Goal: Find contact information: Find contact information

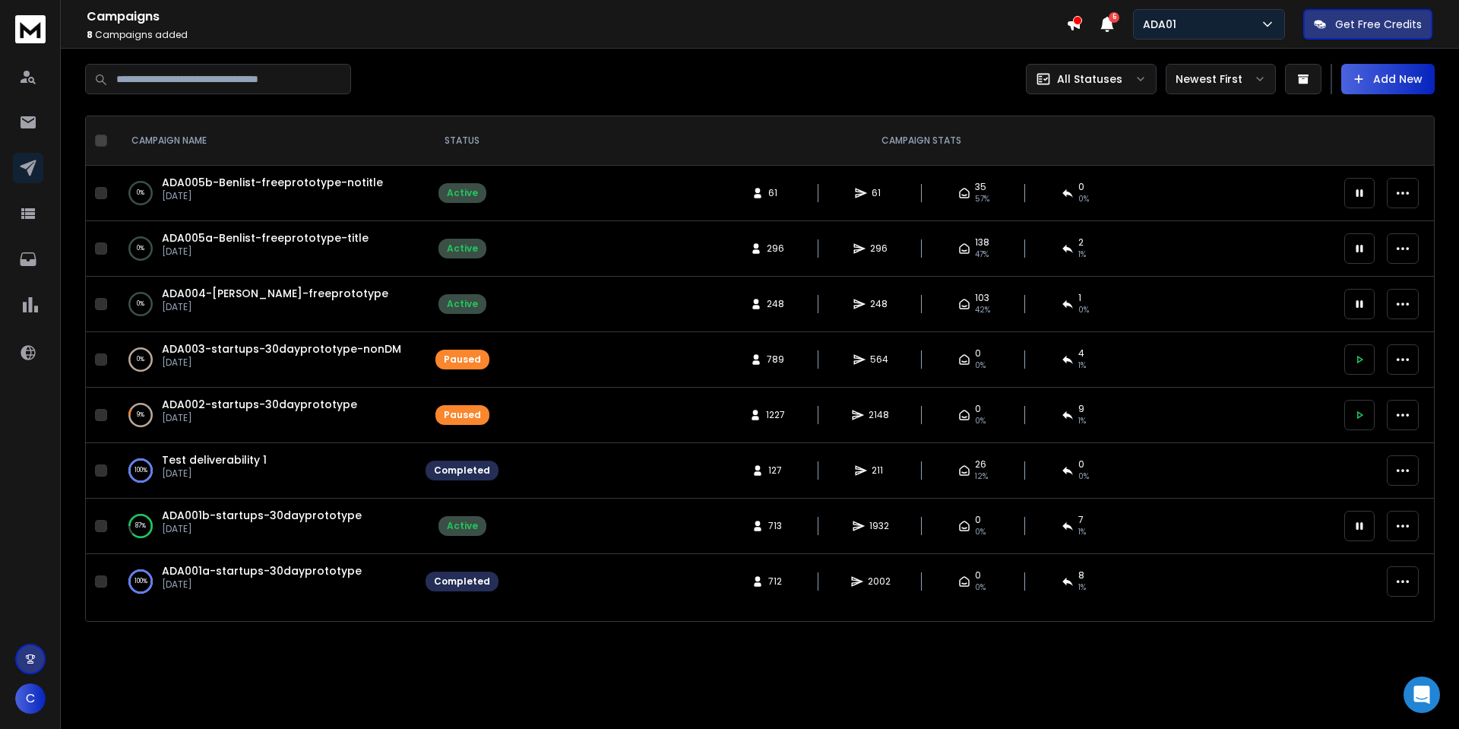
click at [1191, 17] on div "ADA01" at bounding box center [1209, 24] width 132 height 15
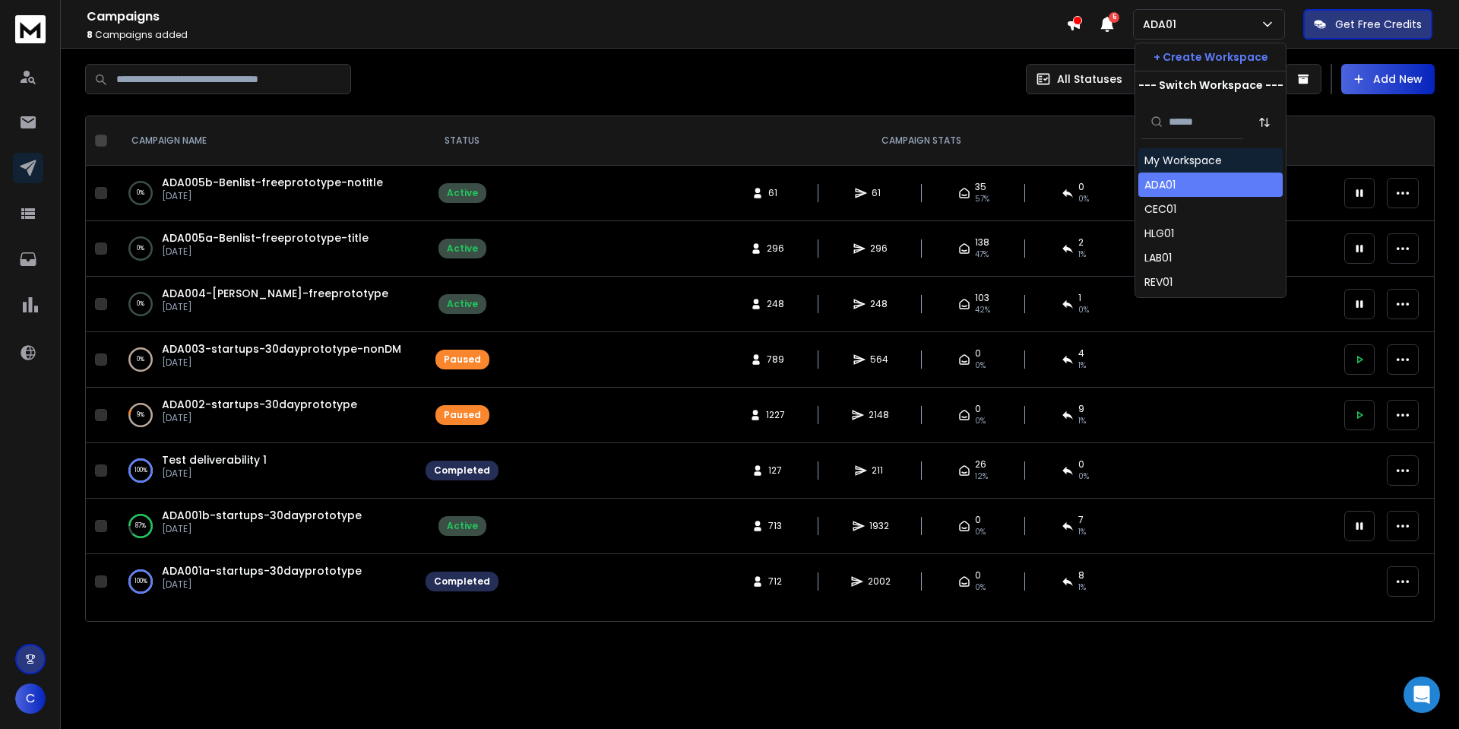
click at [1203, 160] on div "My Workspace" at bounding box center [1183, 160] width 78 height 15
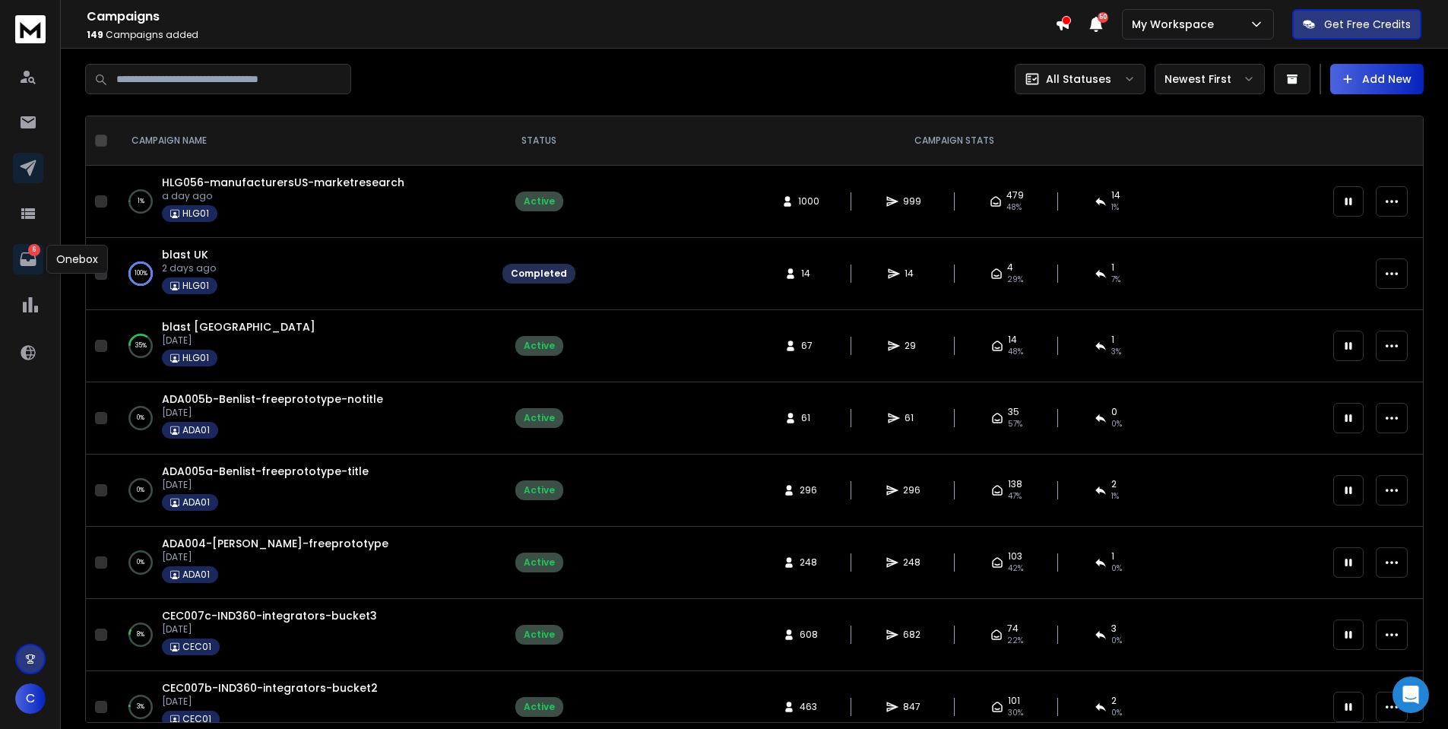
click at [30, 257] on icon at bounding box center [28, 259] width 18 height 18
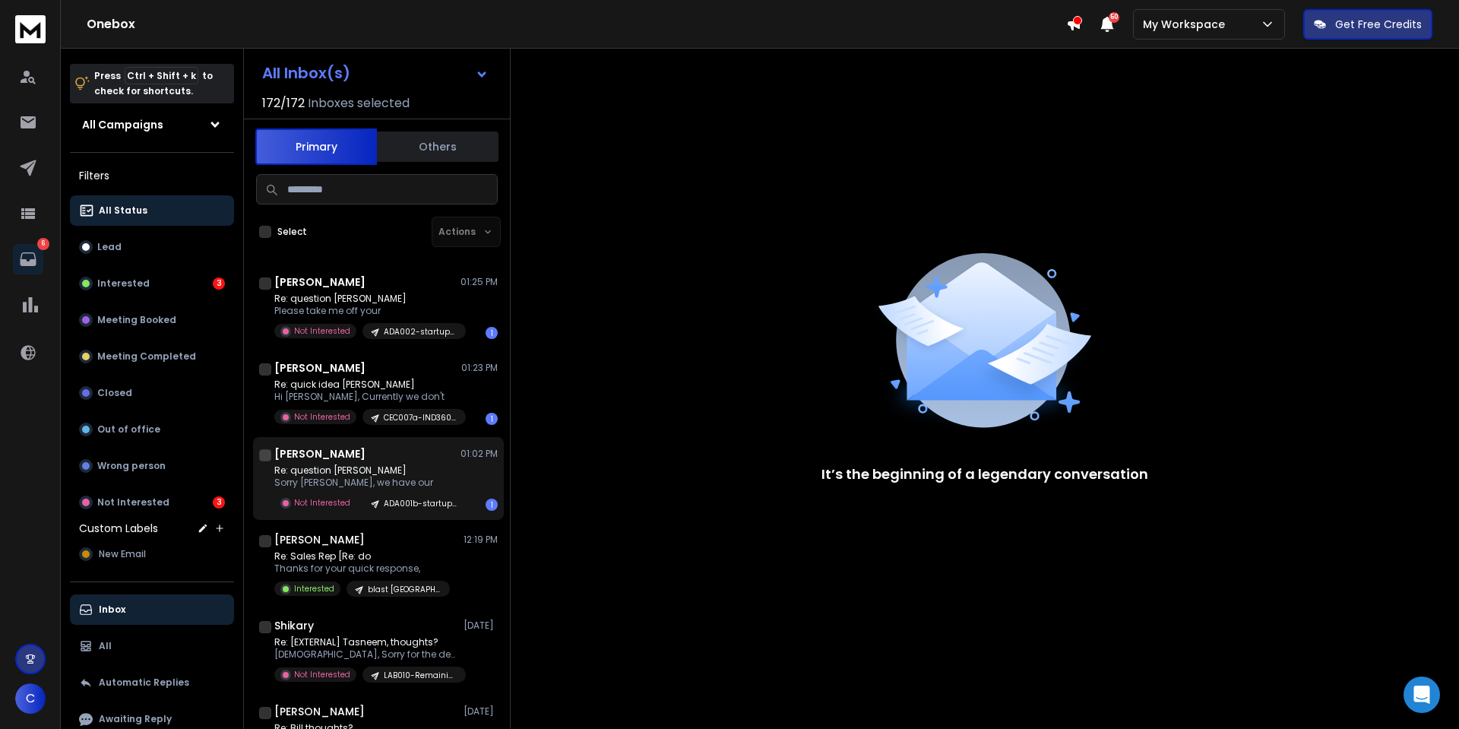
click at [402, 464] on div "Andy Dickens 01:02 PM Re: question Andy Sorry Chris, we have our Not Interested…" at bounding box center [385, 478] width 223 height 65
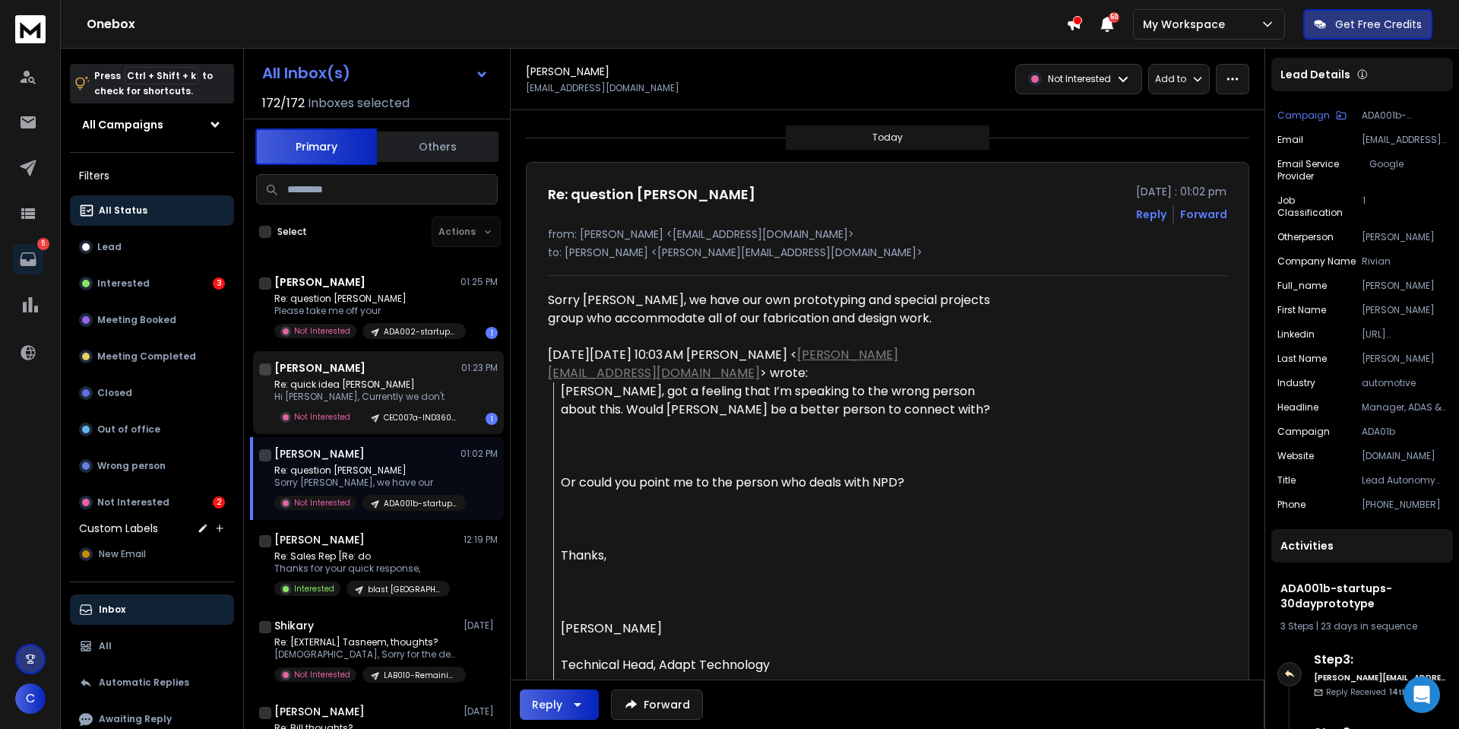
click at [393, 381] on p "Re: quick idea Marc" at bounding box center [365, 384] width 182 height 12
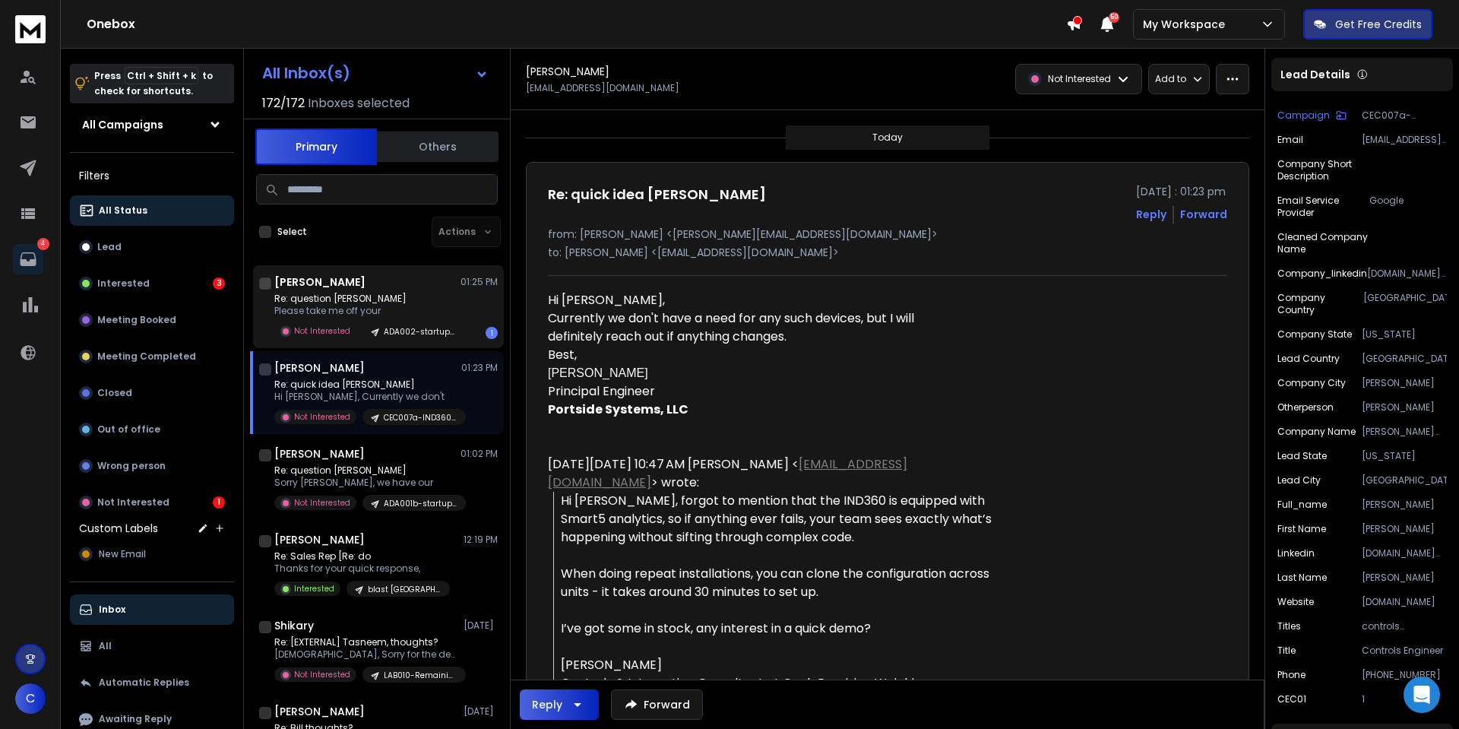
click at [403, 302] on p "Re: question Janelle" at bounding box center [365, 299] width 182 height 12
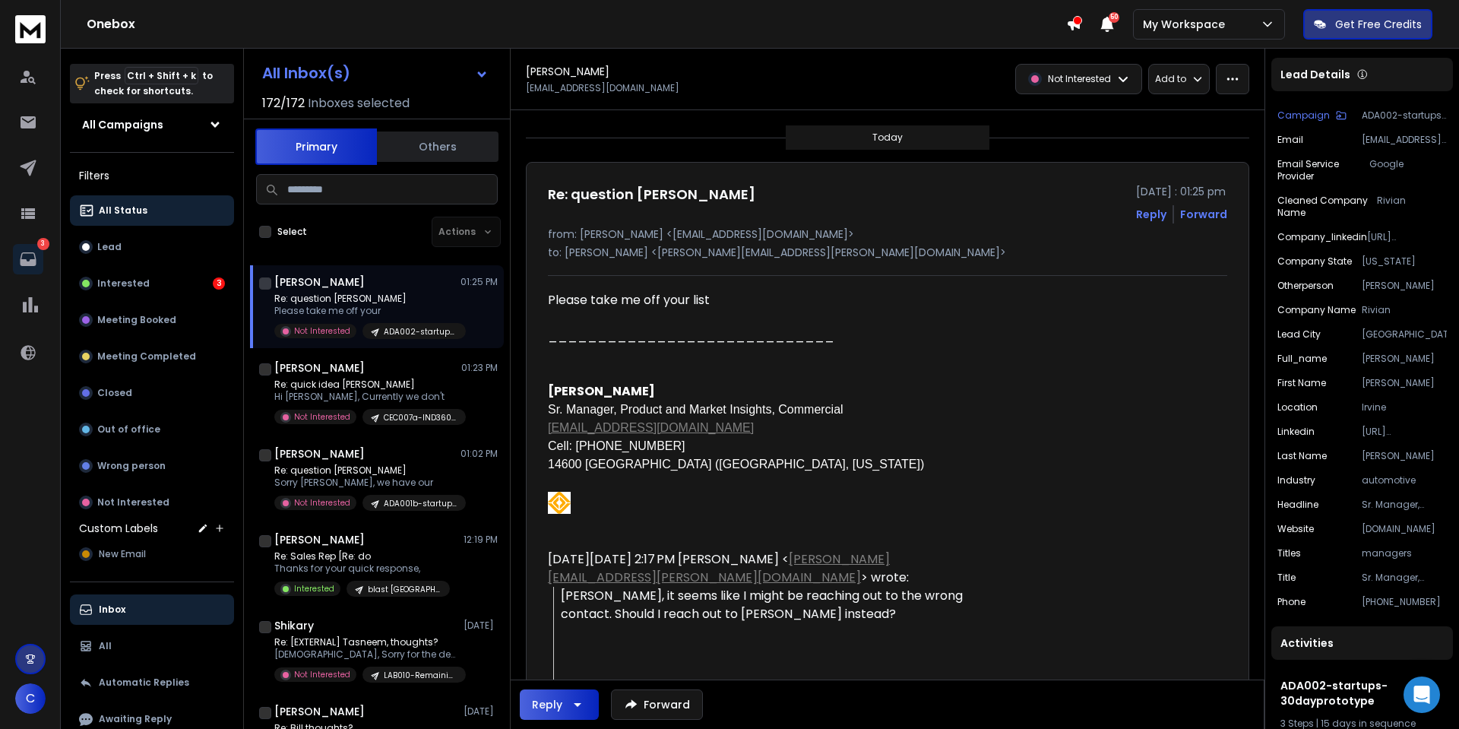
click at [1236, 78] on icon "button" at bounding box center [1233, 79] width 14 height 14
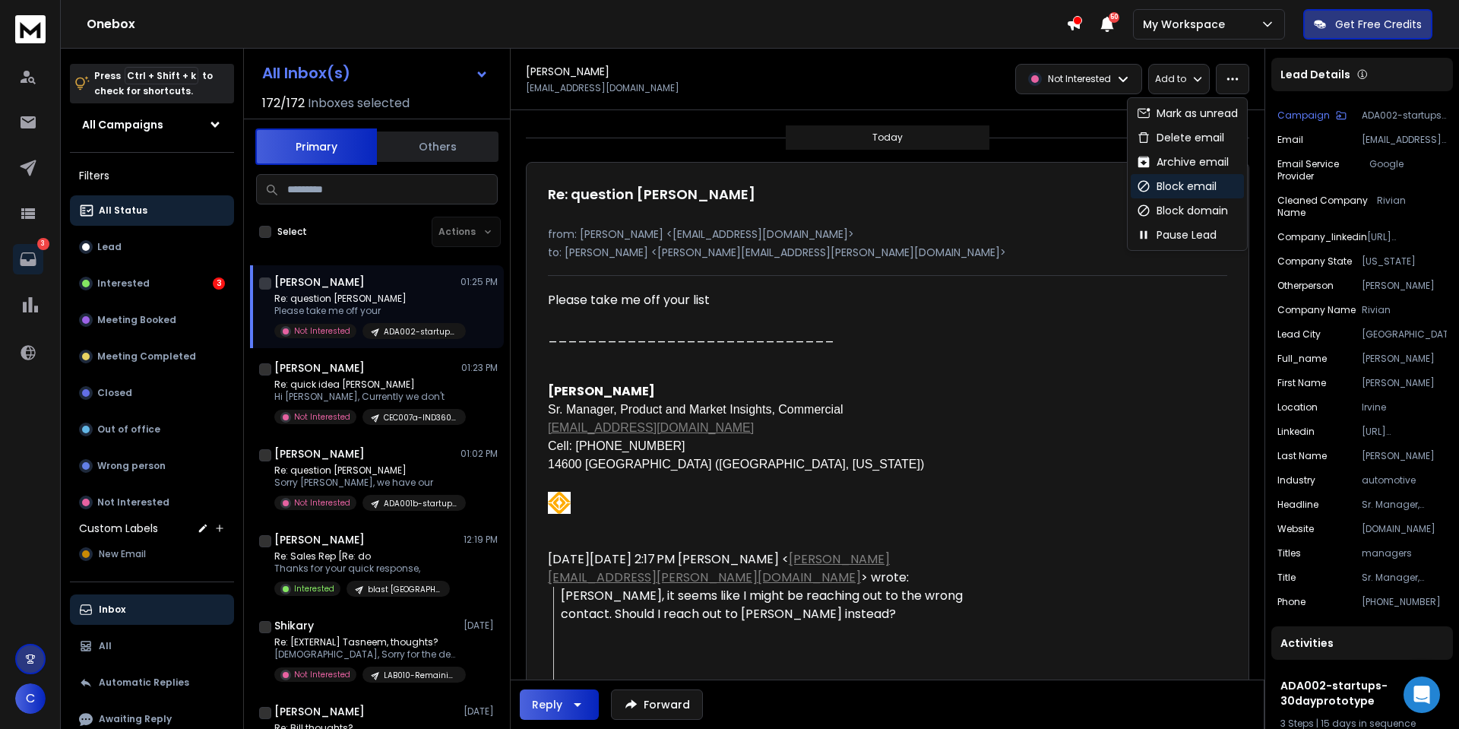
click at [1185, 183] on div "Block email" at bounding box center [1177, 186] width 80 height 15
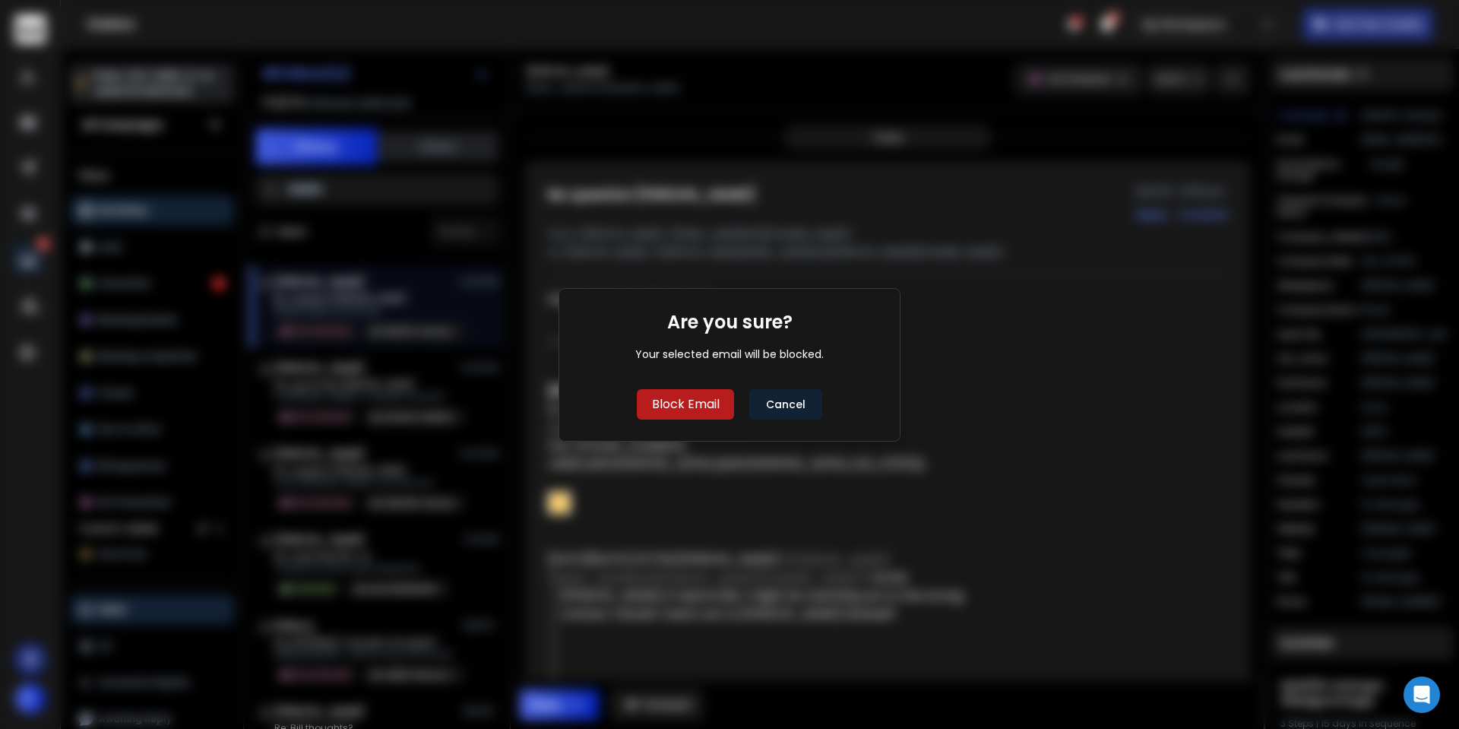
click at [684, 407] on button "Block Email" at bounding box center [685, 404] width 97 height 30
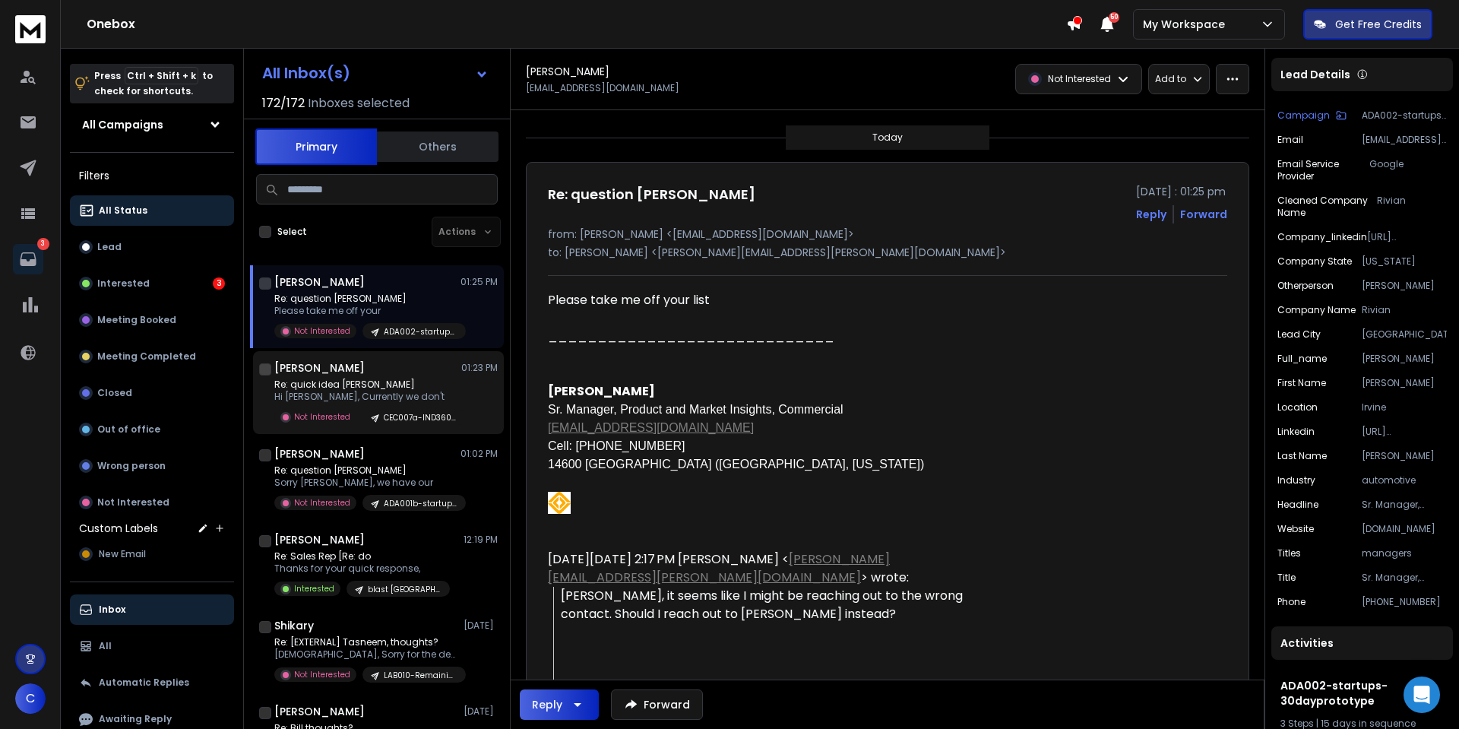
click at [353, 367] on h1 "[PERSON_NAME]" at bounding box center [319, 367] width 90 height 15
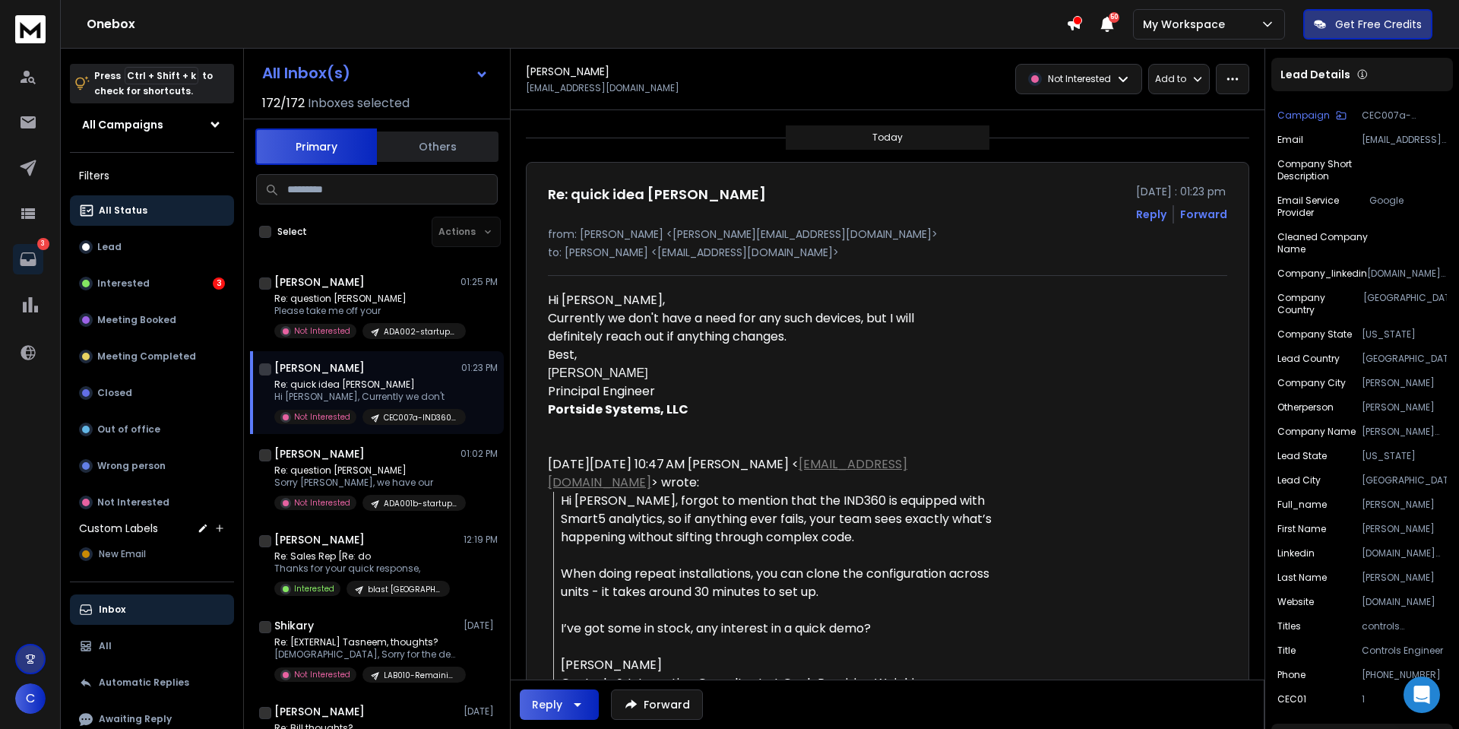
click at [1113, 82] on div "Not Interested" at bounding box center [1078, 79] width 125 height 29
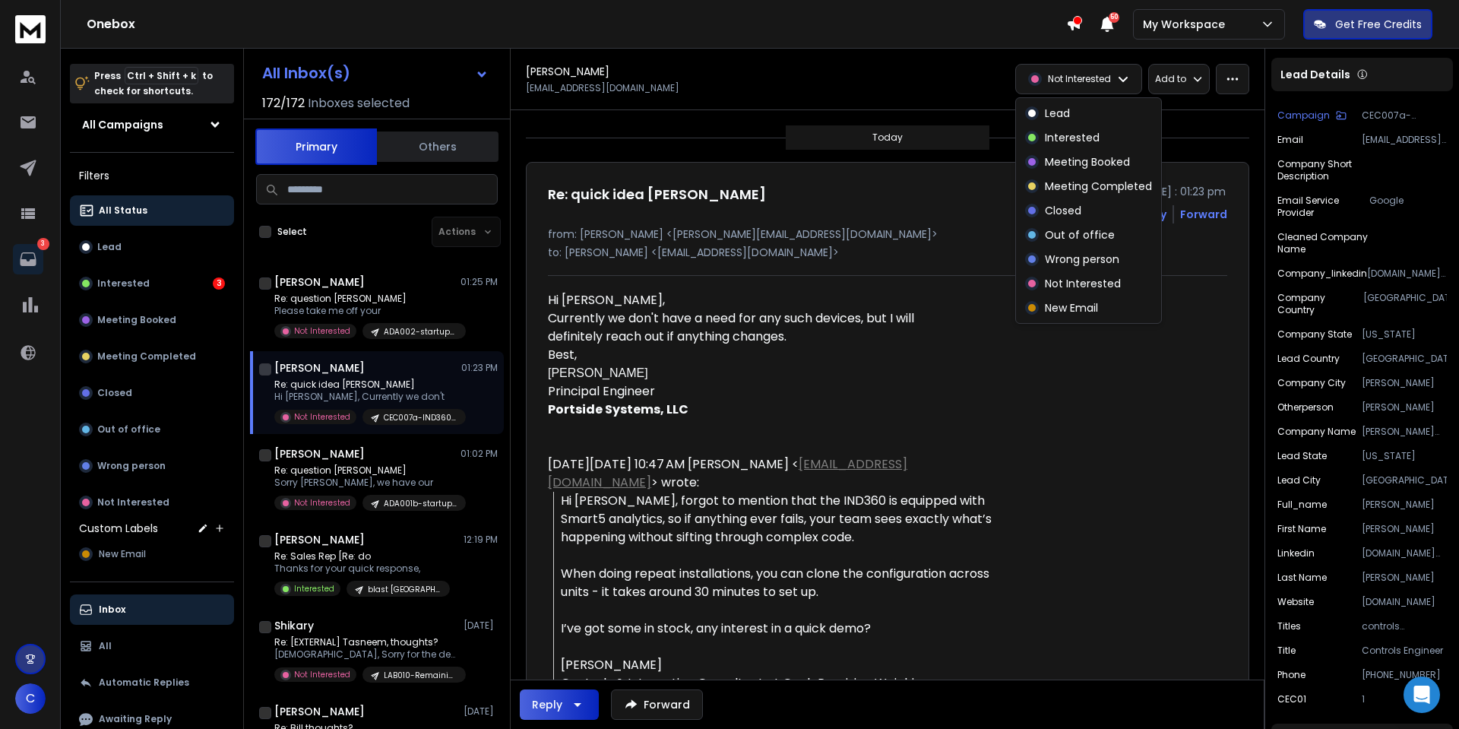
drag, startPoint x: 773, startPoint y: 345, endPoint x: 848, endPoint y: 291, distance: 92.6
click at [774, 344] on div "Currently we don't have a need for any such devices, but I will definitely reac…" at bounding box center [770, 327] width 444 height 36
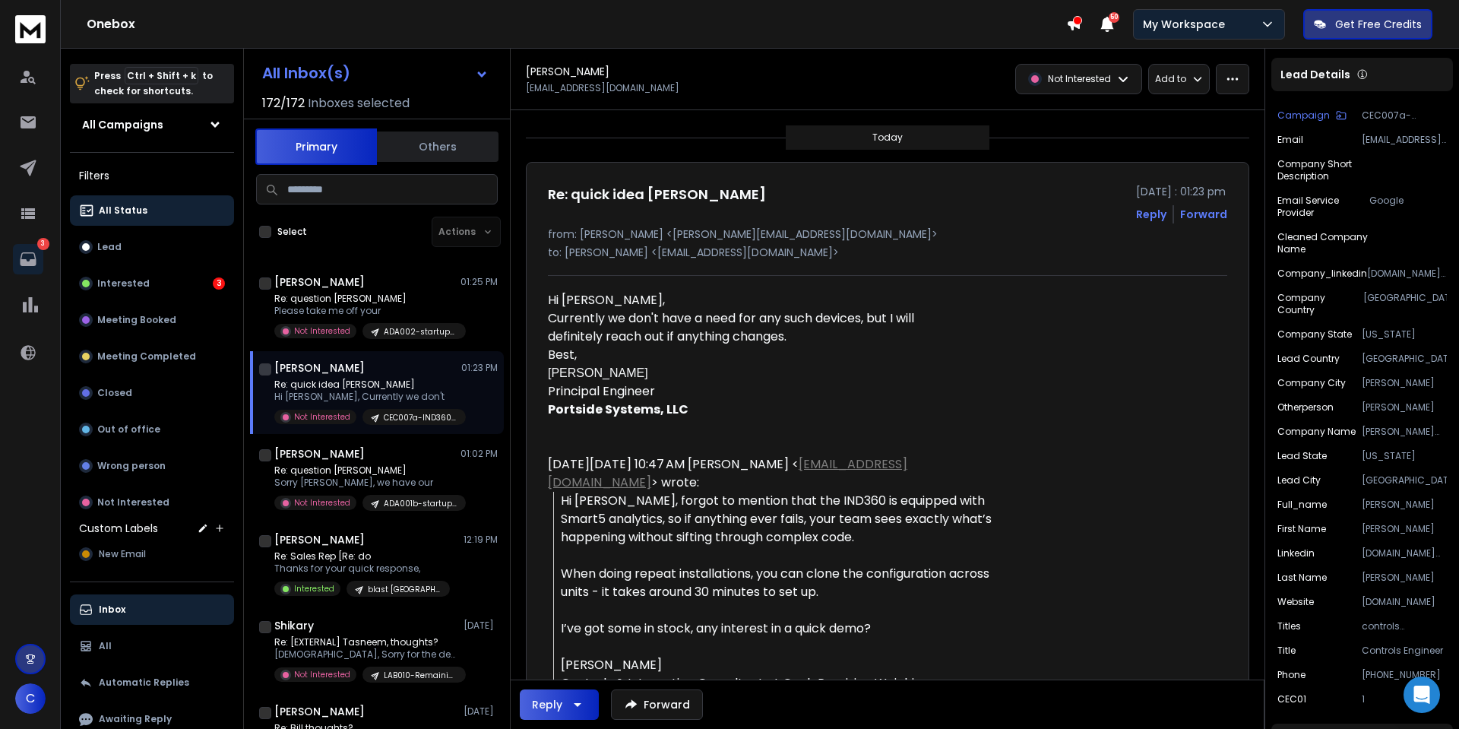
click at [1231, 13] on button "My Workspace" at bounding box center [1209, 24] width 152 height 30
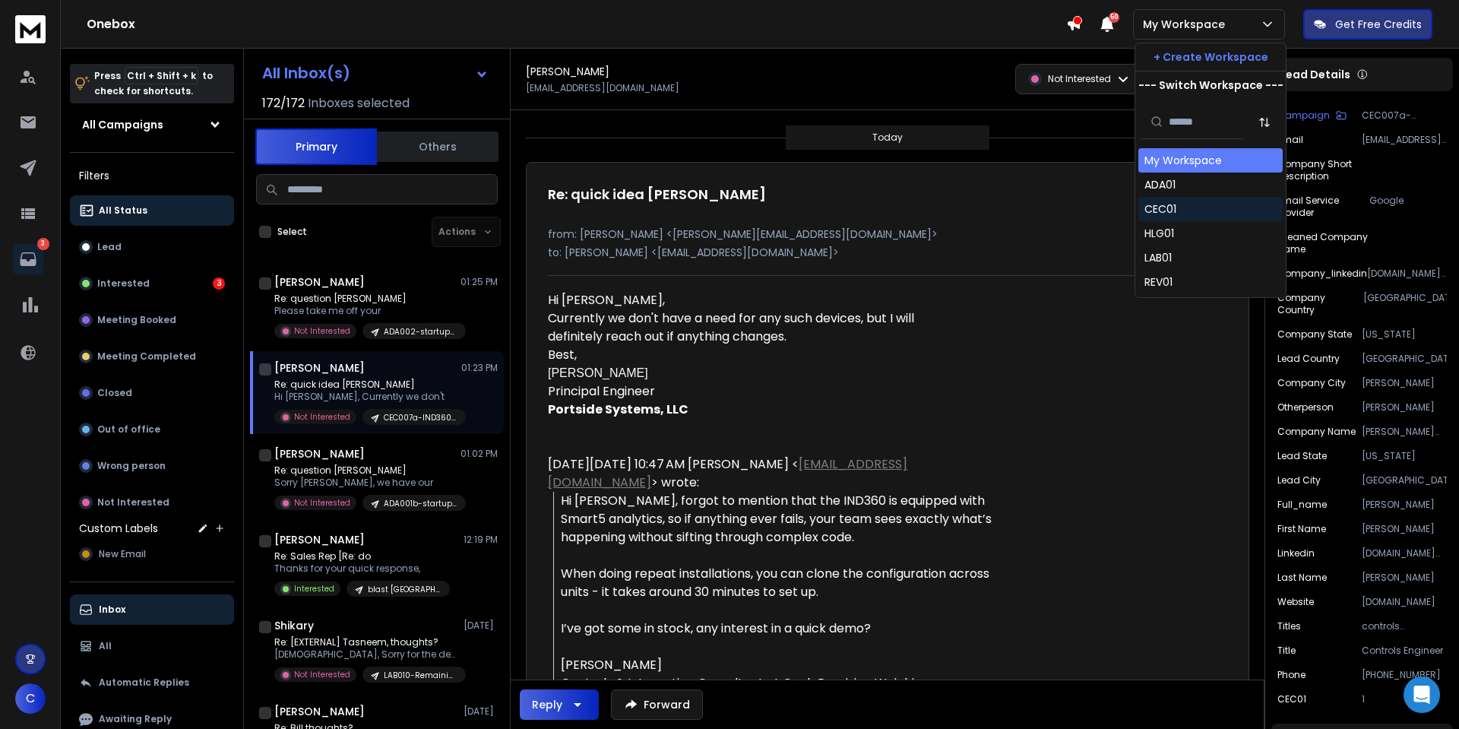
click at [1187, 206] on div "CEC01" at bounding box center [1210, 209] width 144 height 24
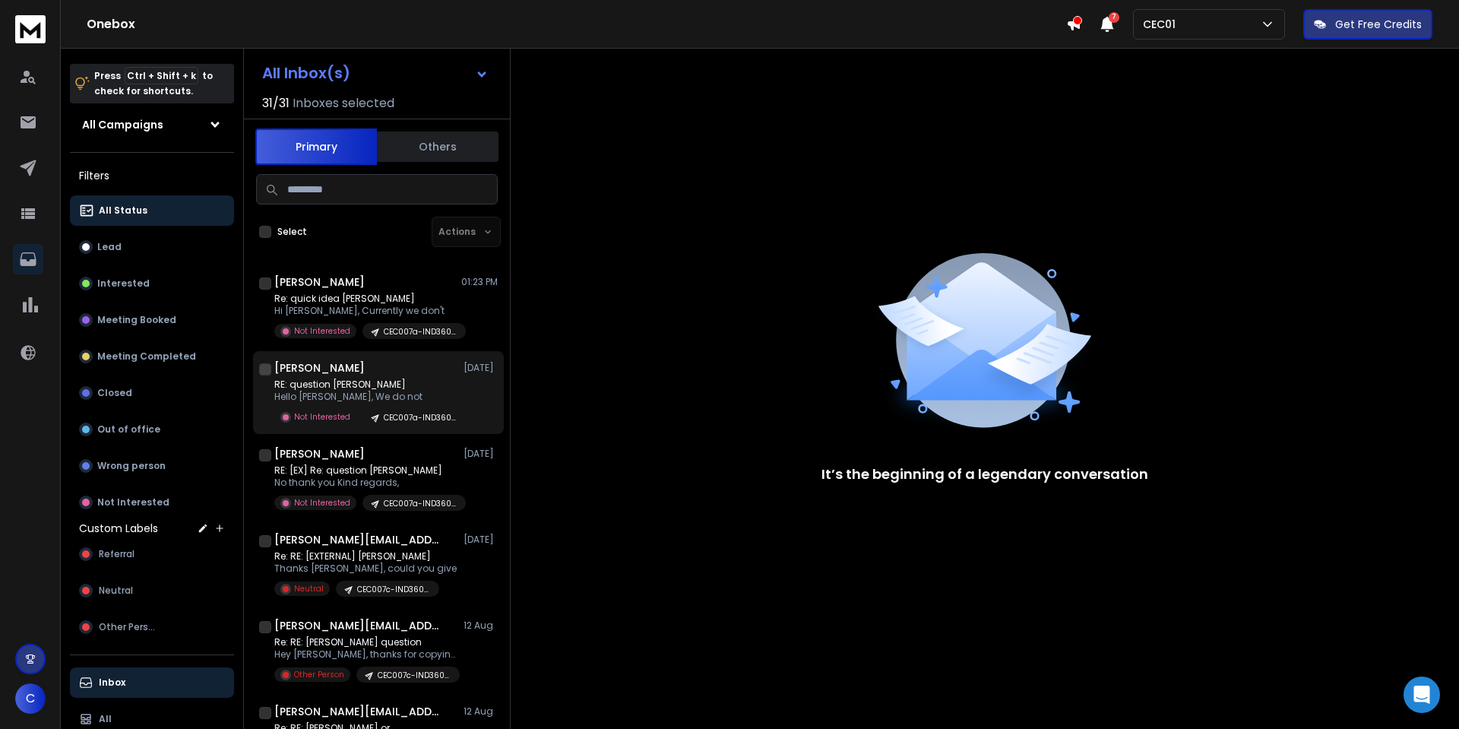
click at [367, 381] on p "RE: question [PERSON_NAME]" at bounding box center [365, 384] width 182 height 12
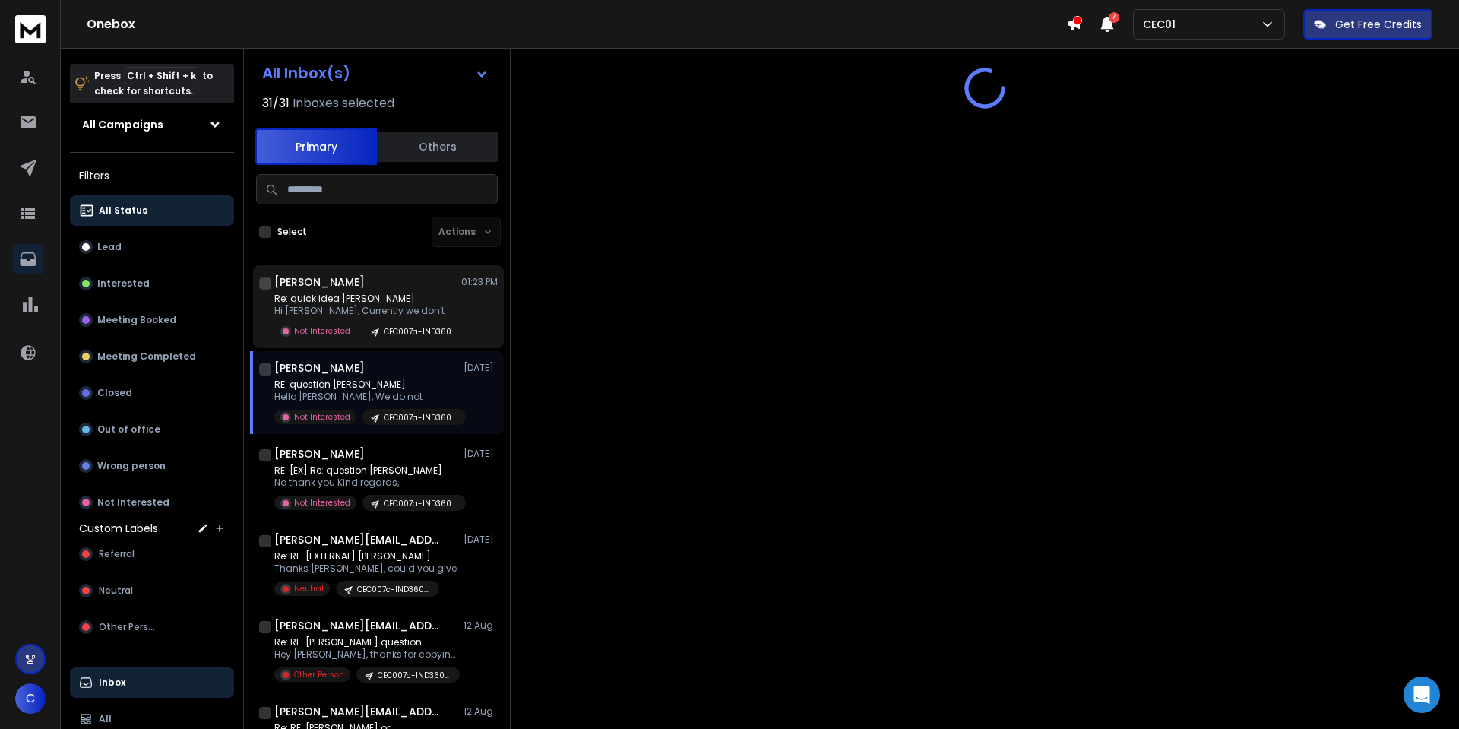
click at [375, 285] on div "[PERSON_NAME] 01:23 PM" at bounding box center [385, 281] width 223 height 15
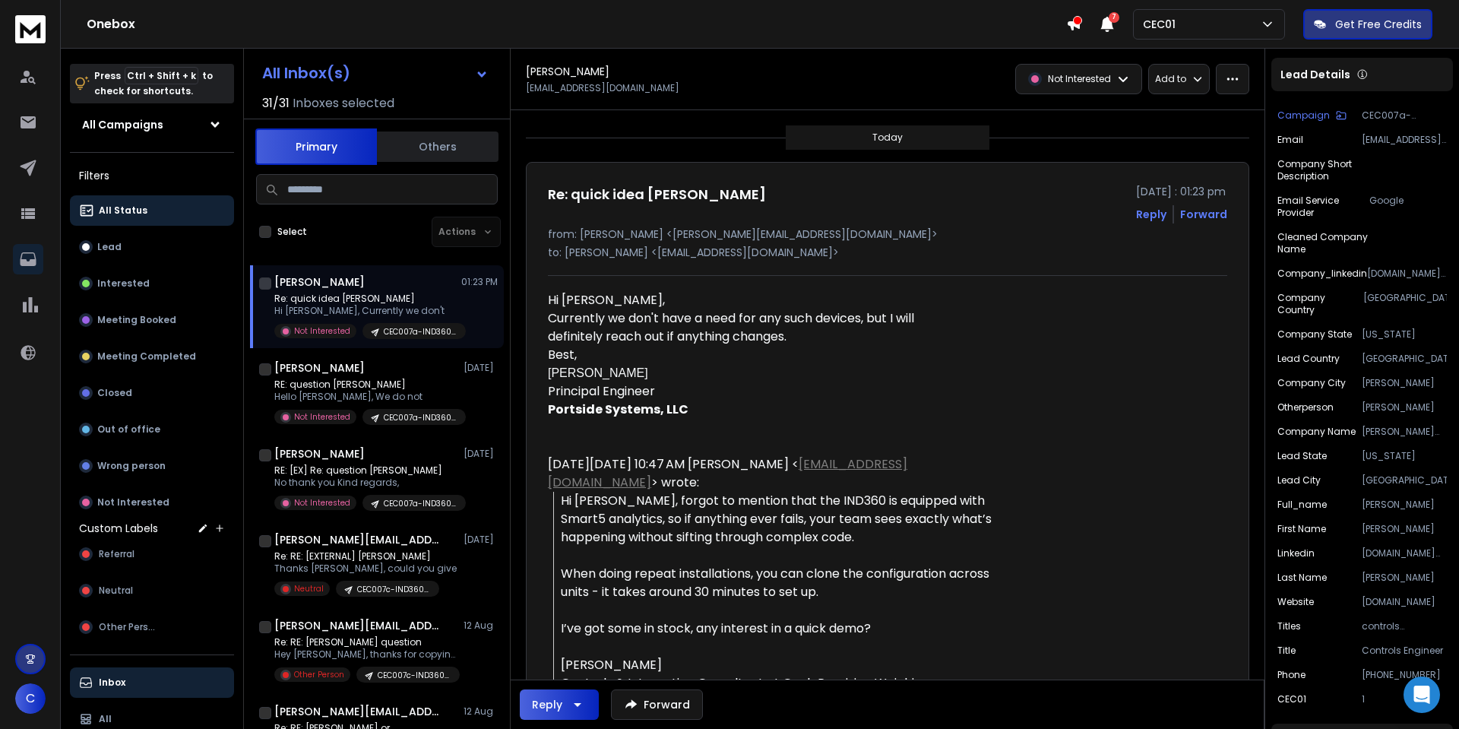
click at [1081, 87] on div "Not Interested" at bounding box center [1078, 79] width 125 height 29
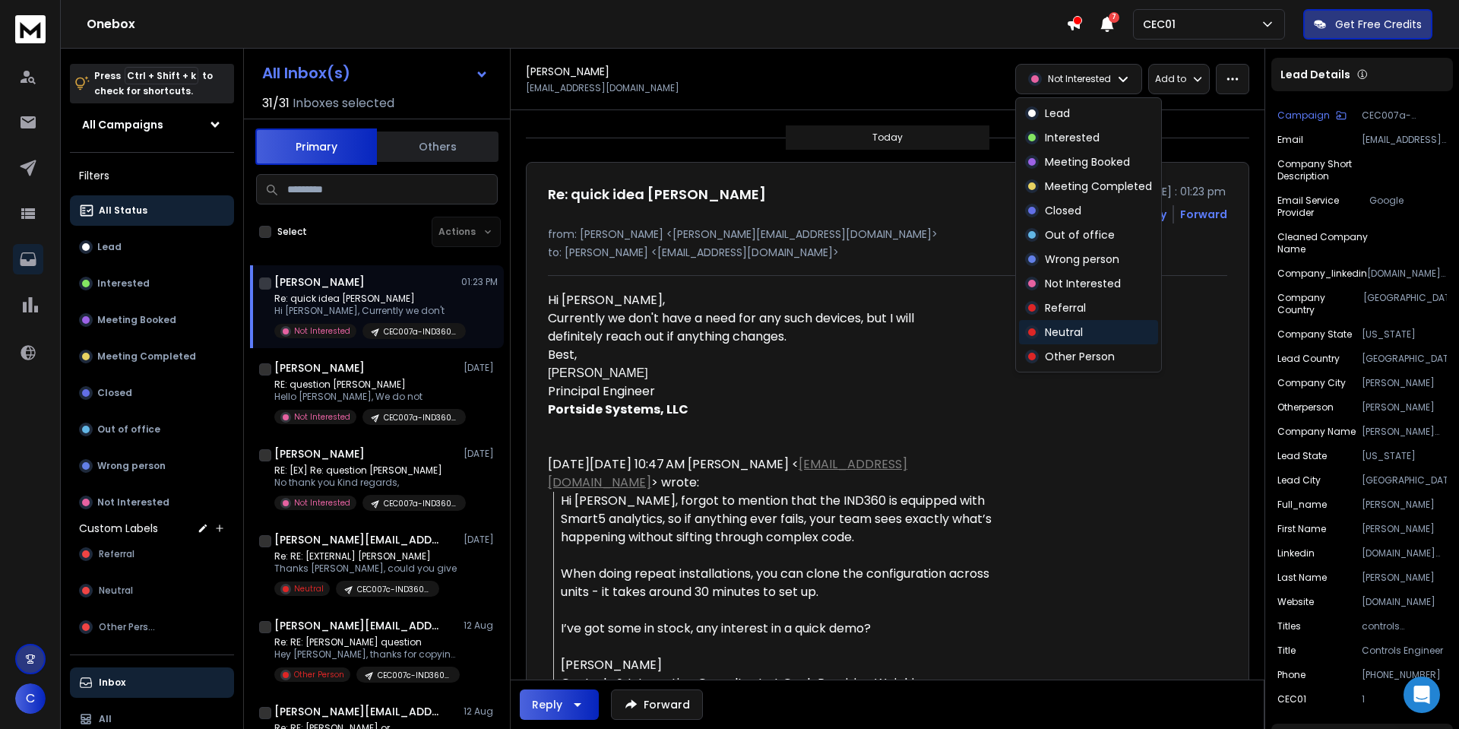
click at [1065, 335] on p "Neutral" at bounding box center [1064, 331] width 38 height 15
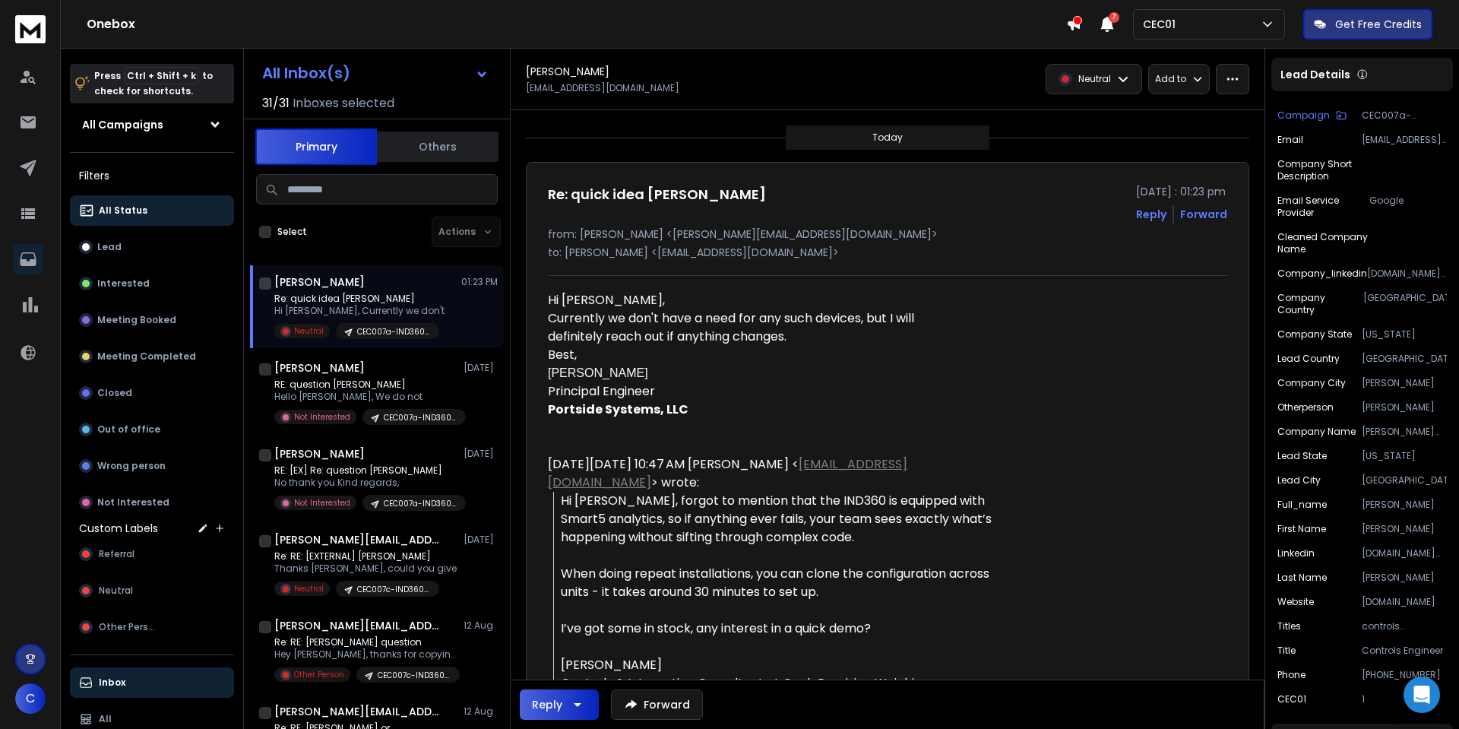
click at [1375, 508] on p "[PERSON_NAME]" at bounding box center [1404, 505] width 85 height 12
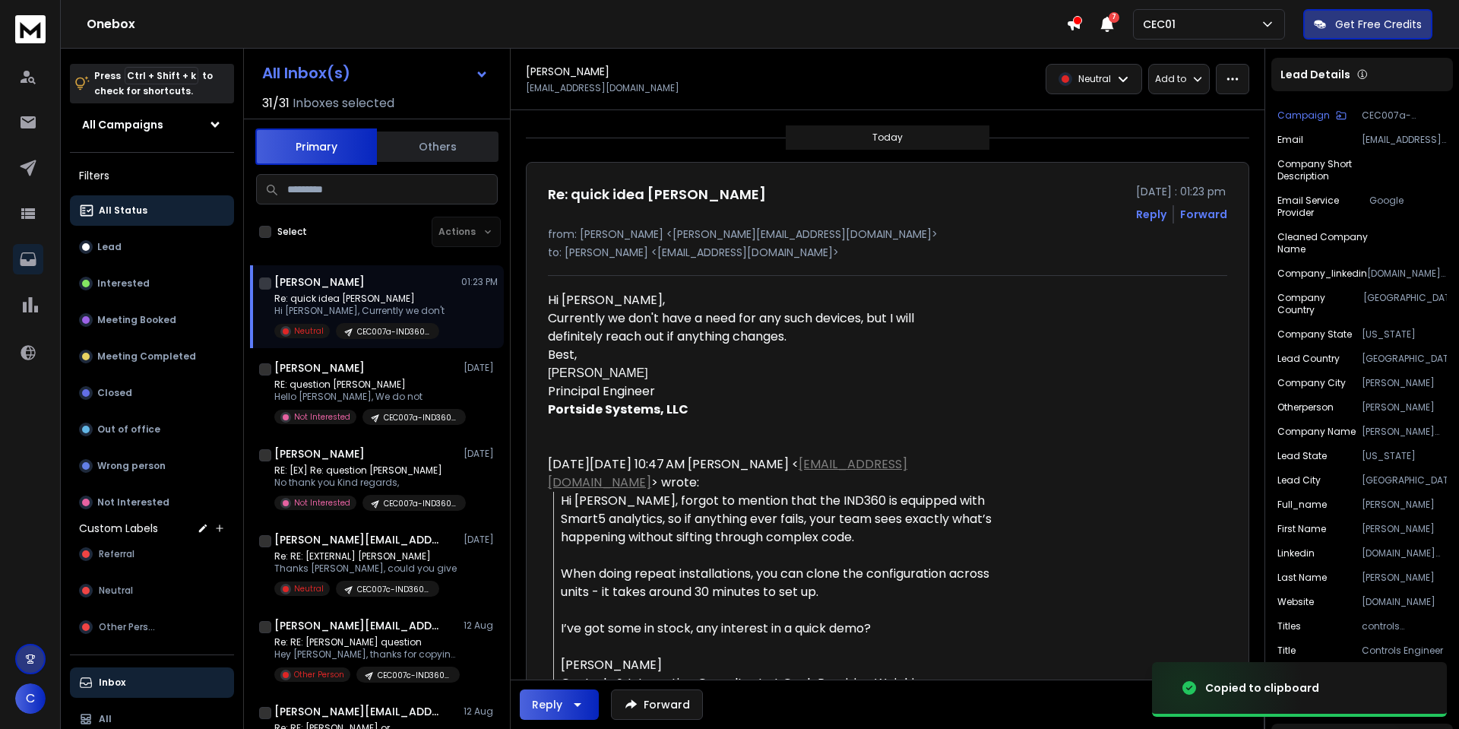
click at [1389, 651] on ol "Copied to clipboard" at bounding box center [1299, 689] width 319 height 79
click at [1397, 650] on ol "Copied to clipboard" at bounding box center [1299, 689] width 319 height 79
click at [1388, 649] on p "Controls Engineer" at bounding box center [1404, 650] width 85 height 12
click at [1385, 552] on p "[DOMAIN_NAME][URL]" at bounding box center [1404, 553] width 85 height 12
click at [1389, 135] on p "[EMAIL_ADDRESS][DOMAIN_NAME]" at bounding box center [1404, 140] width 85 height 12
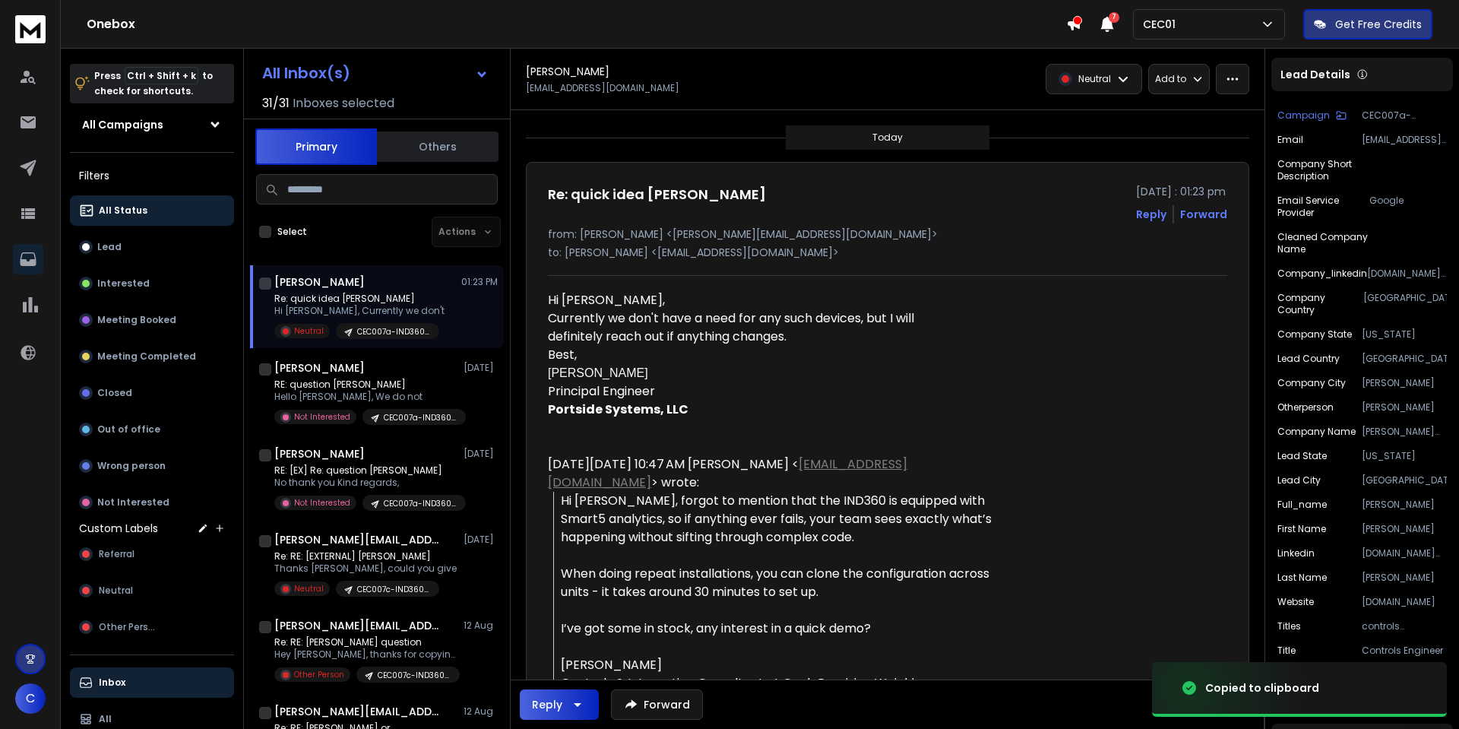
click at [1389, 426] on p "[PERSON_NAME] Engineering" at bounding box center [1404, 432] width 85 height 12
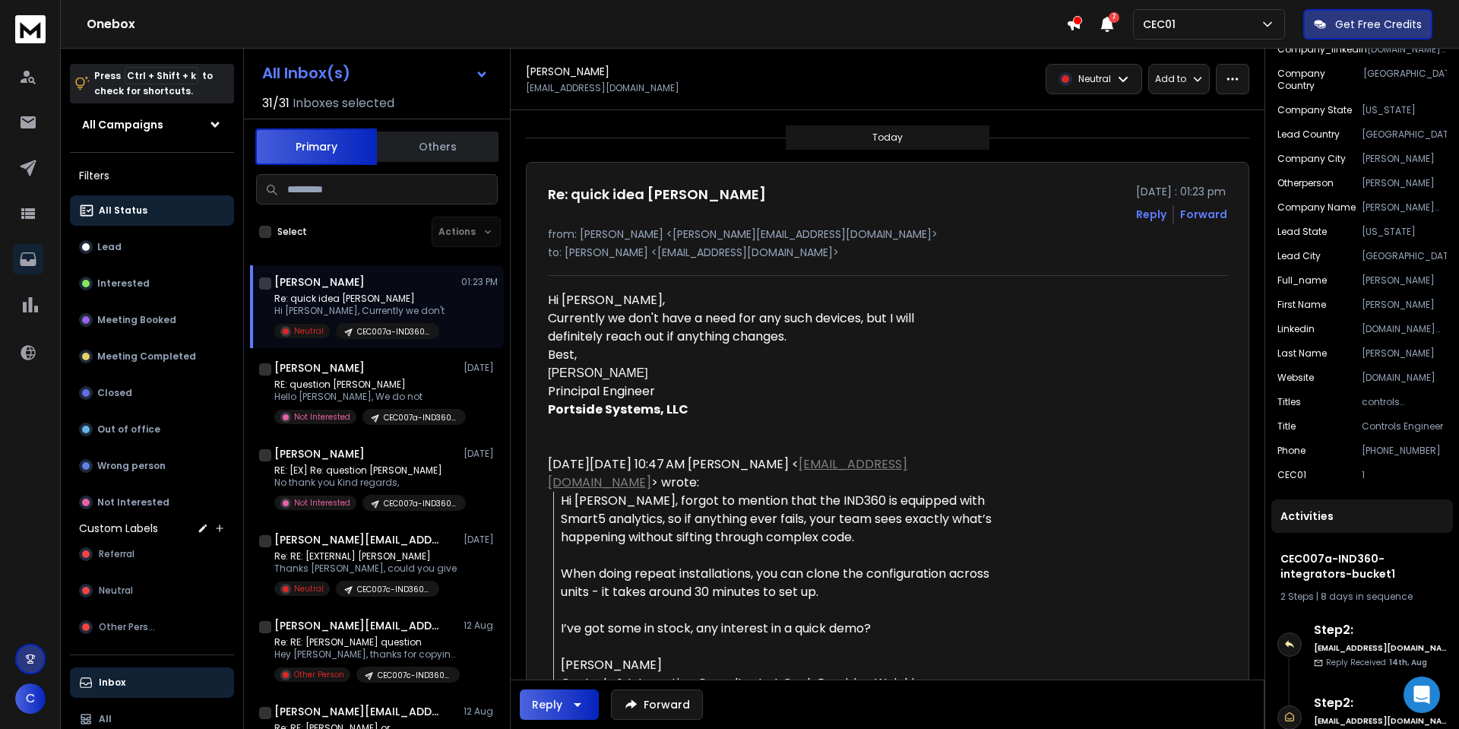
scroll to position [76, 0]
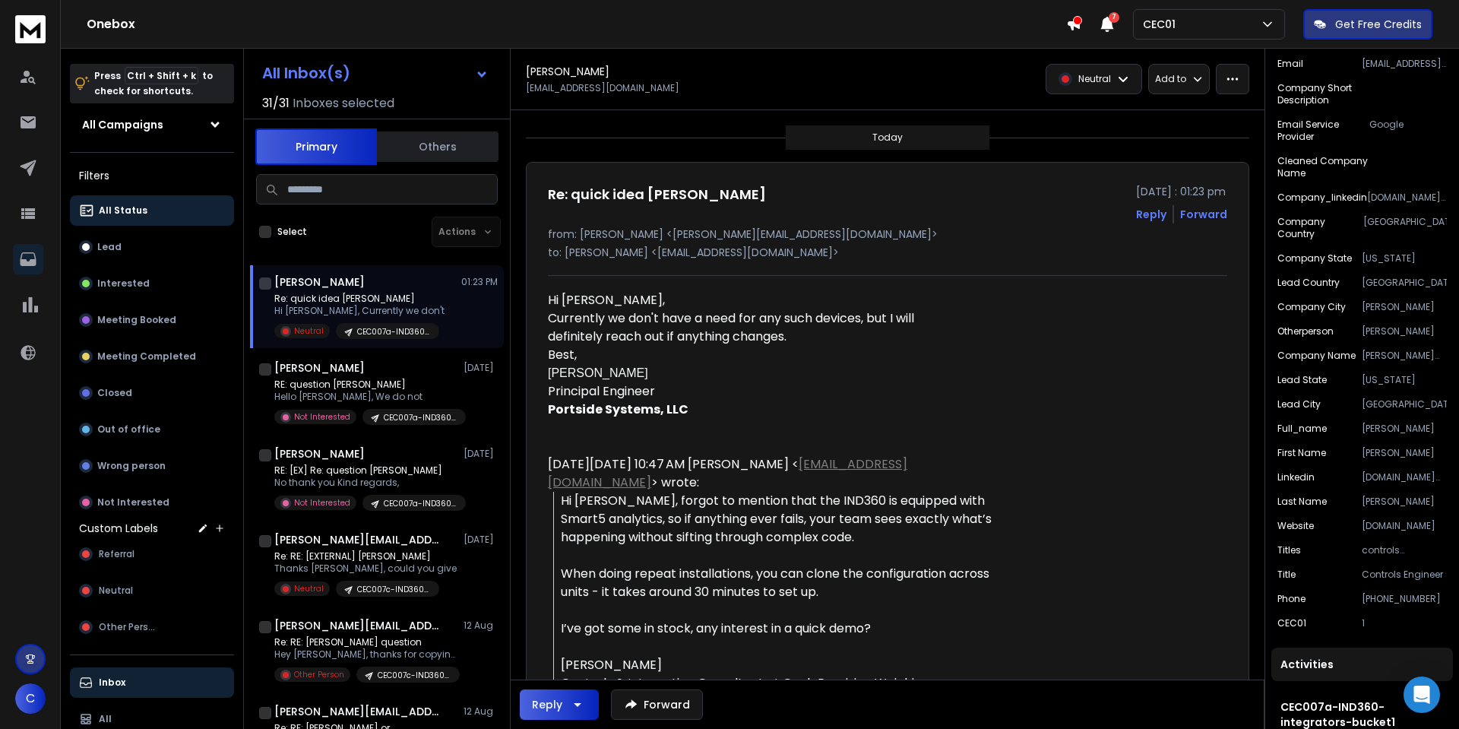
click at [1382, 523] on p "[DOMAIN_NAME]" at bounding box center [1404, 526] width 85 height 12
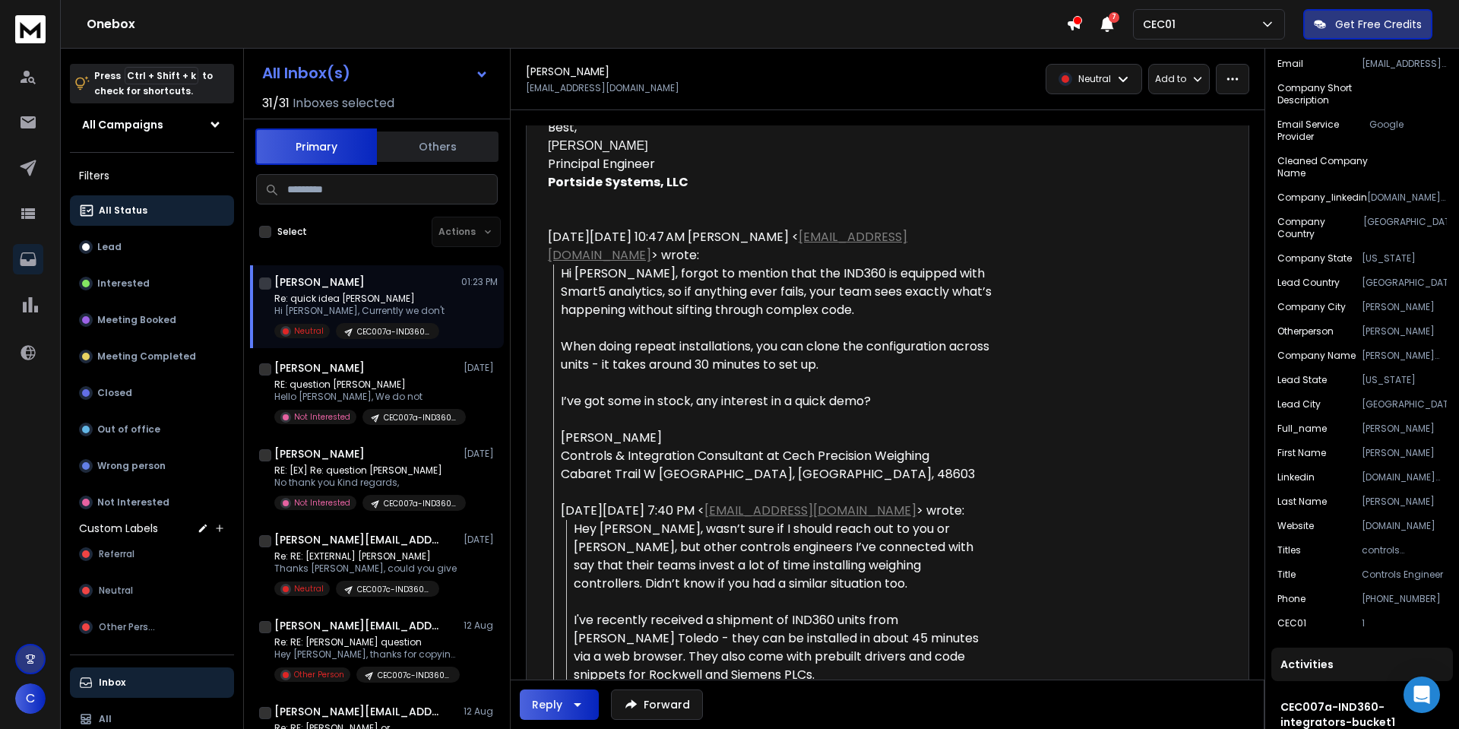
scroll to position [152, 0]
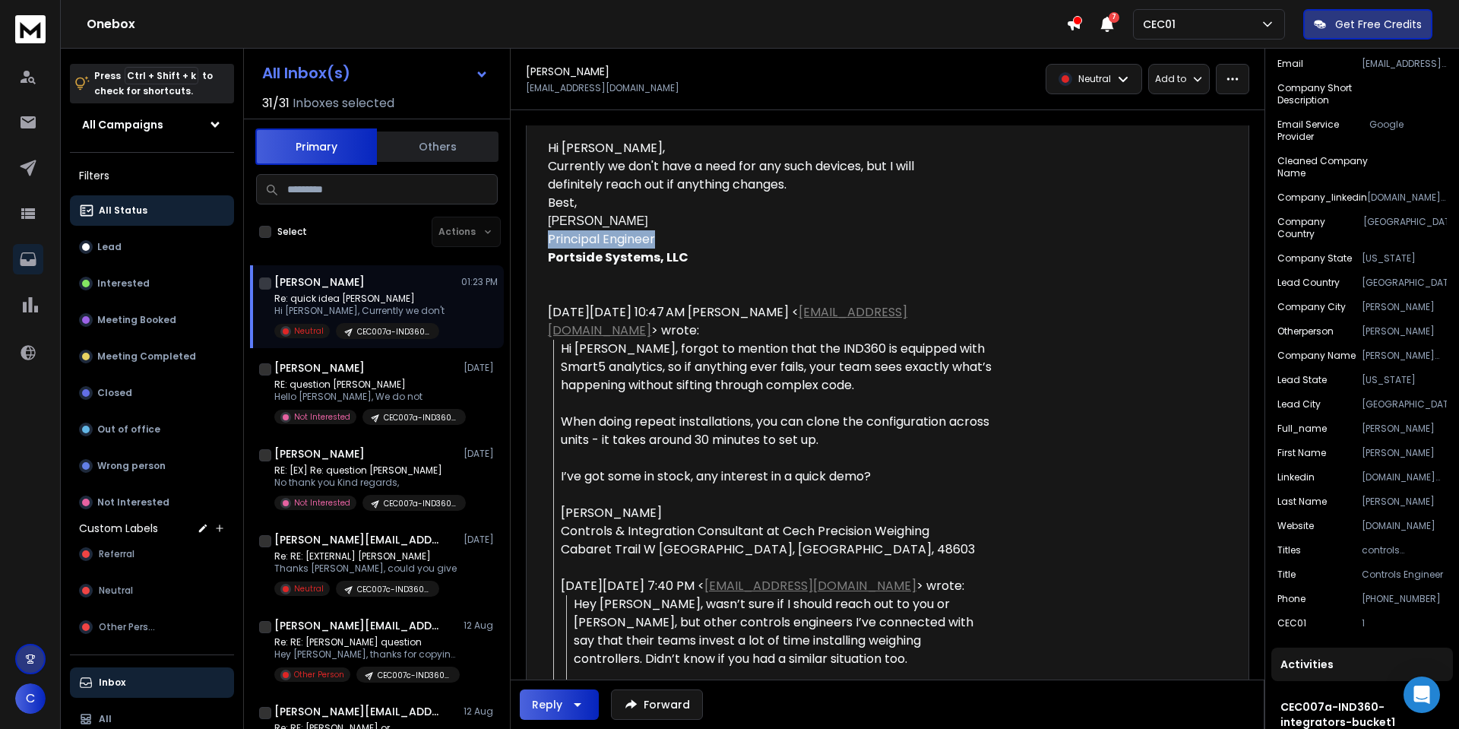
drag, startPoint x: 657, startPoint y: 242, endPoint x: 540, endPoint y: 234, distance: 118.0
click at [540, 234] on div "Re: quick idea [PERSON_NAME] [DATE] : 01:23 pm Reply Forward from: [PERSON_NAME…" at bounding box center [887, 557] width 723 height 1094
copy div "Principal Engineer"
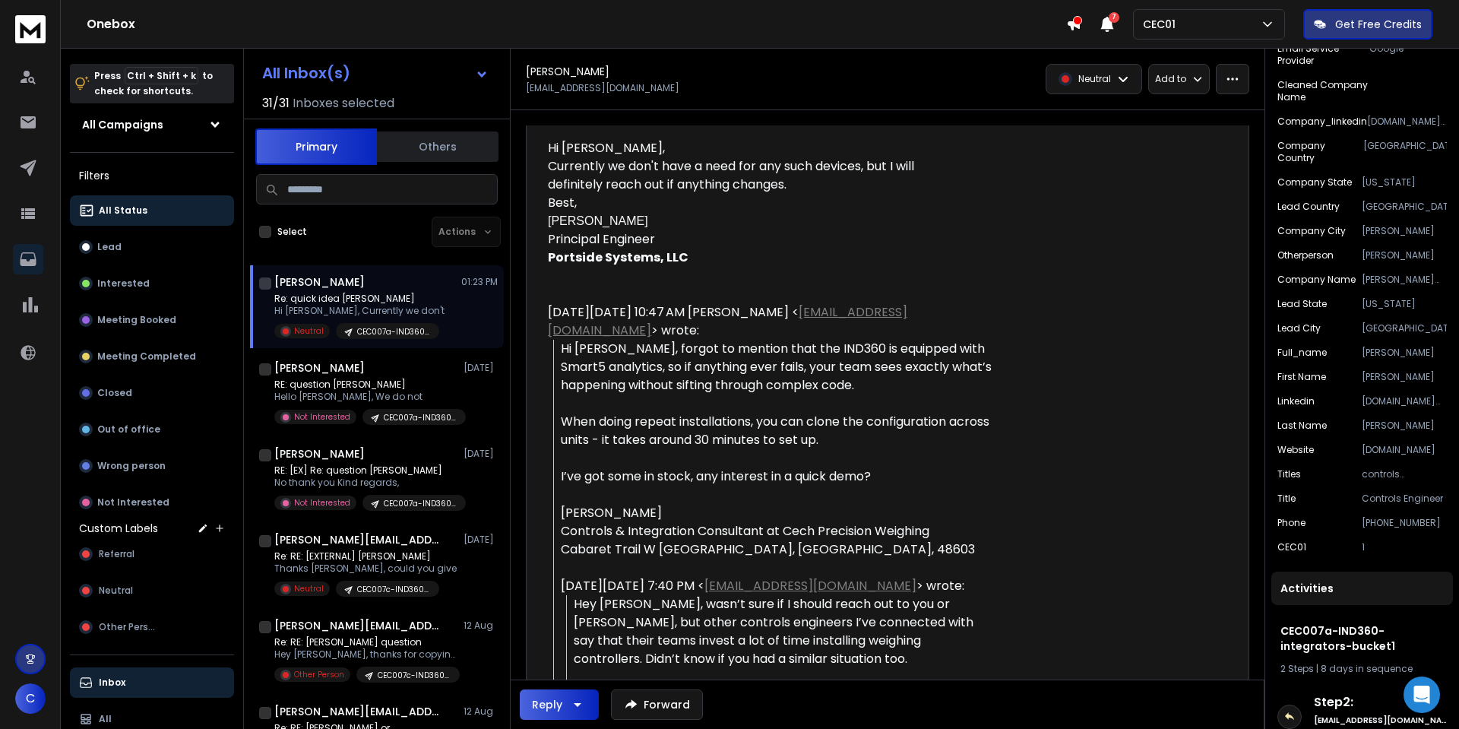
click at [1397, 527] on p "[PHONE_NUMBER]" at bounding box center [1404, 523] width 85 height 12
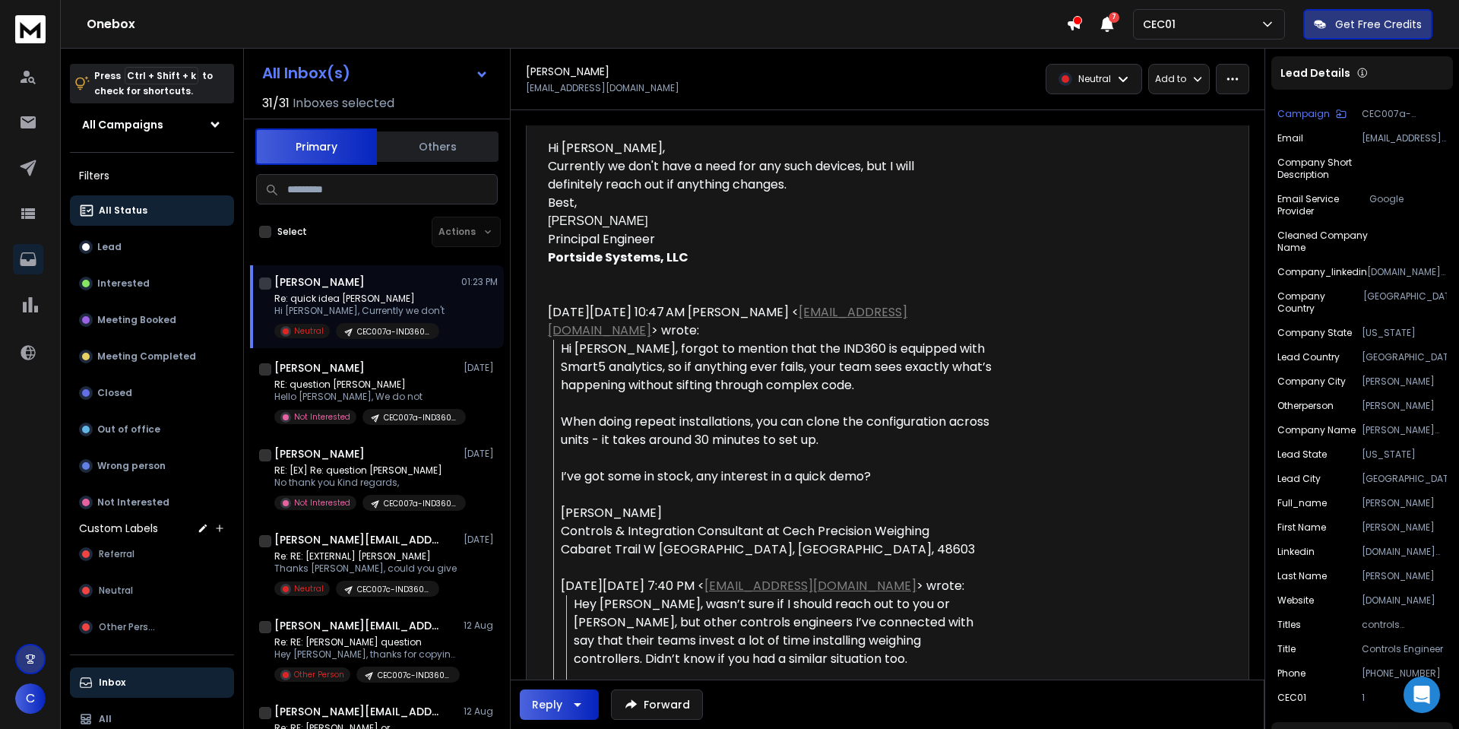
scroll to position [0, 0]
click at [1390, 140] on p "[EMAIL_ADDRESS][DOMAIN_NAME]" at bounding box center [1404, 140] width 85 height 12
drag, startPoint x: 1398, startPoint y: 114, endPoint x: 1355, endPoint y: 113, distance: 42.6
click at [1355, 113] on div "Campaign CEC007a-IND360-integrators-bucket1" at bounding box center [1361, 115] width 169 height 12
copy p "CEC007a"
